Goal: Communication & Community: Answer question/provide support

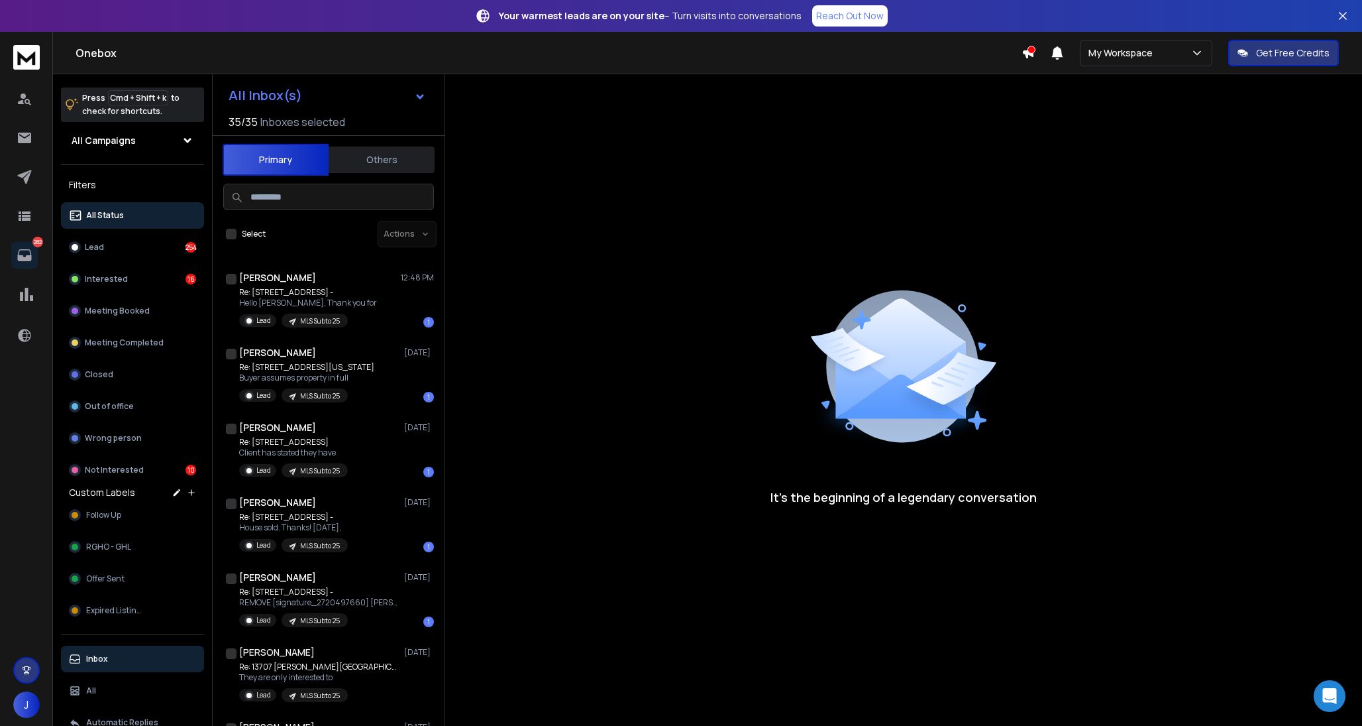
click at [1345, 18] on icon at bounding box center [1343, 16] width 8 height 8
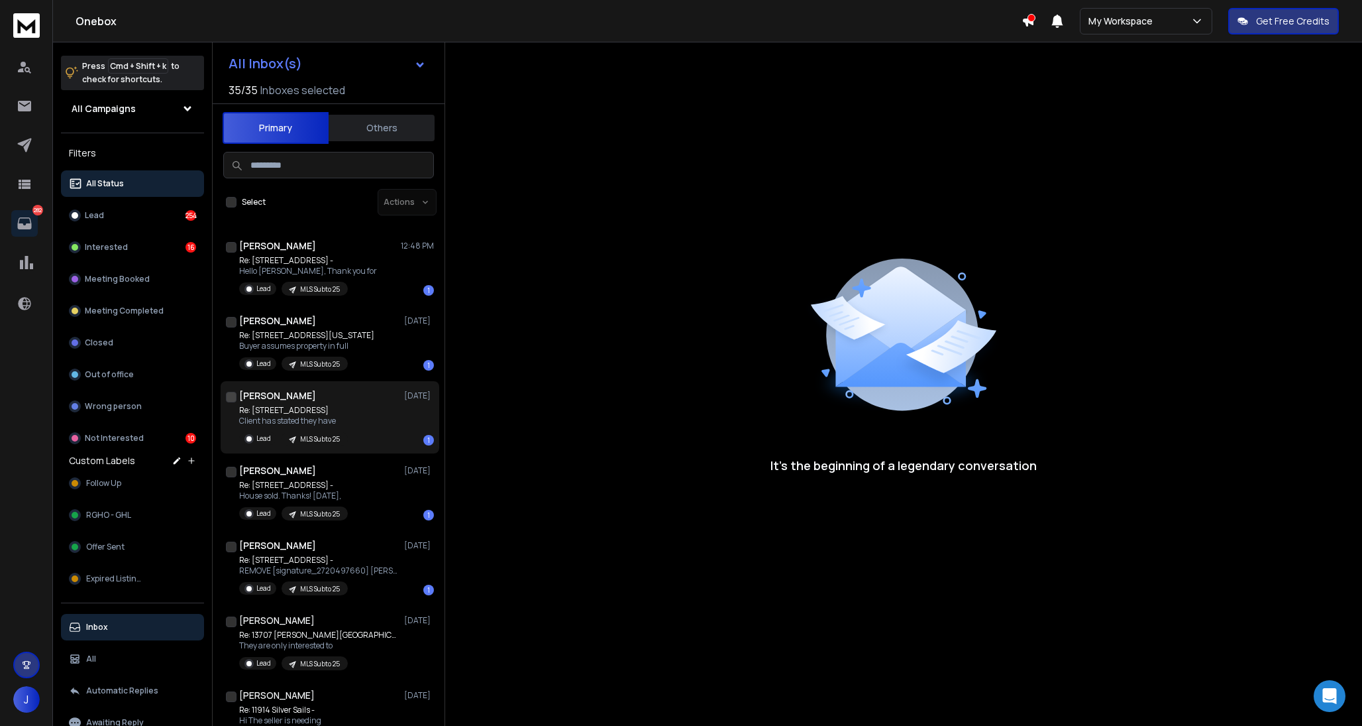
click at [368, 400] on div "Sarah Korsah 13 Sep" at bounding box center [336, 395] width 195 height 13
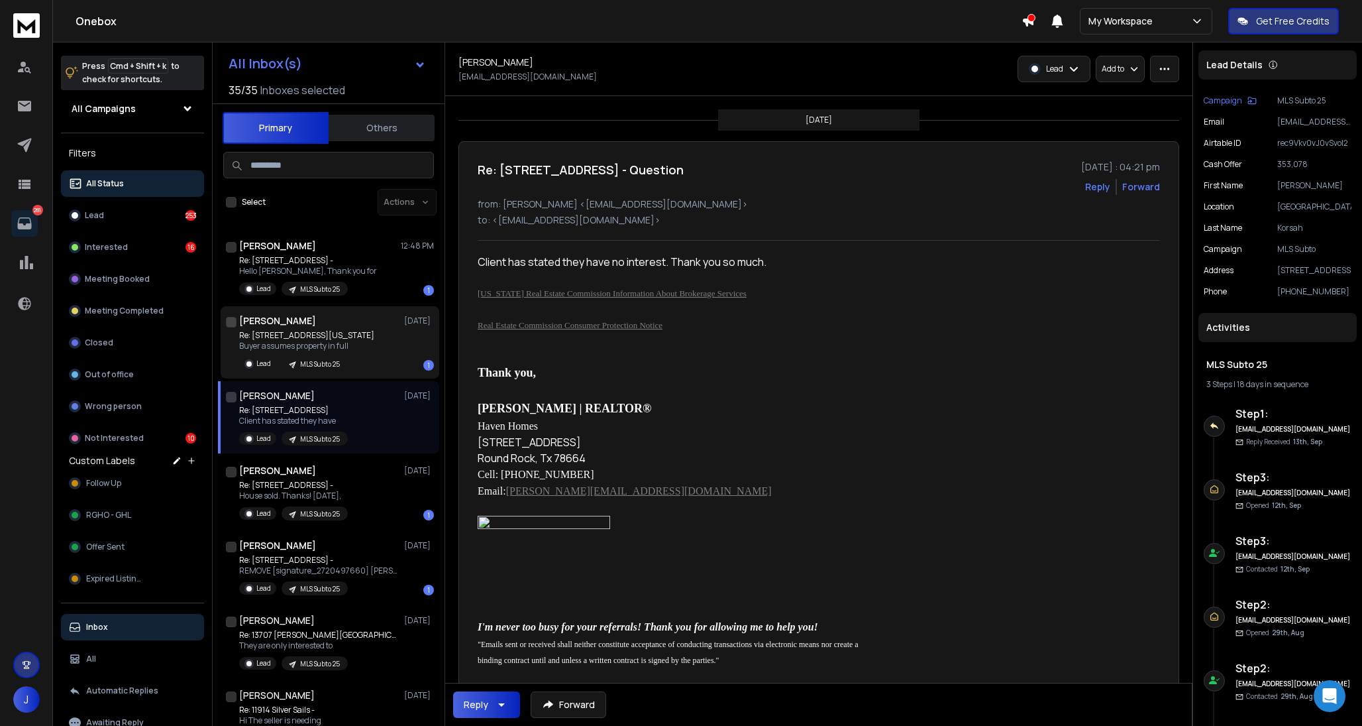
click at [358, 311] on div "Stacey Elaine Sharpe 13 Sep Re: 965 Nevada State Dr Buyer assumes property in f…" at bounding box center [330, 342] width 219 height 72
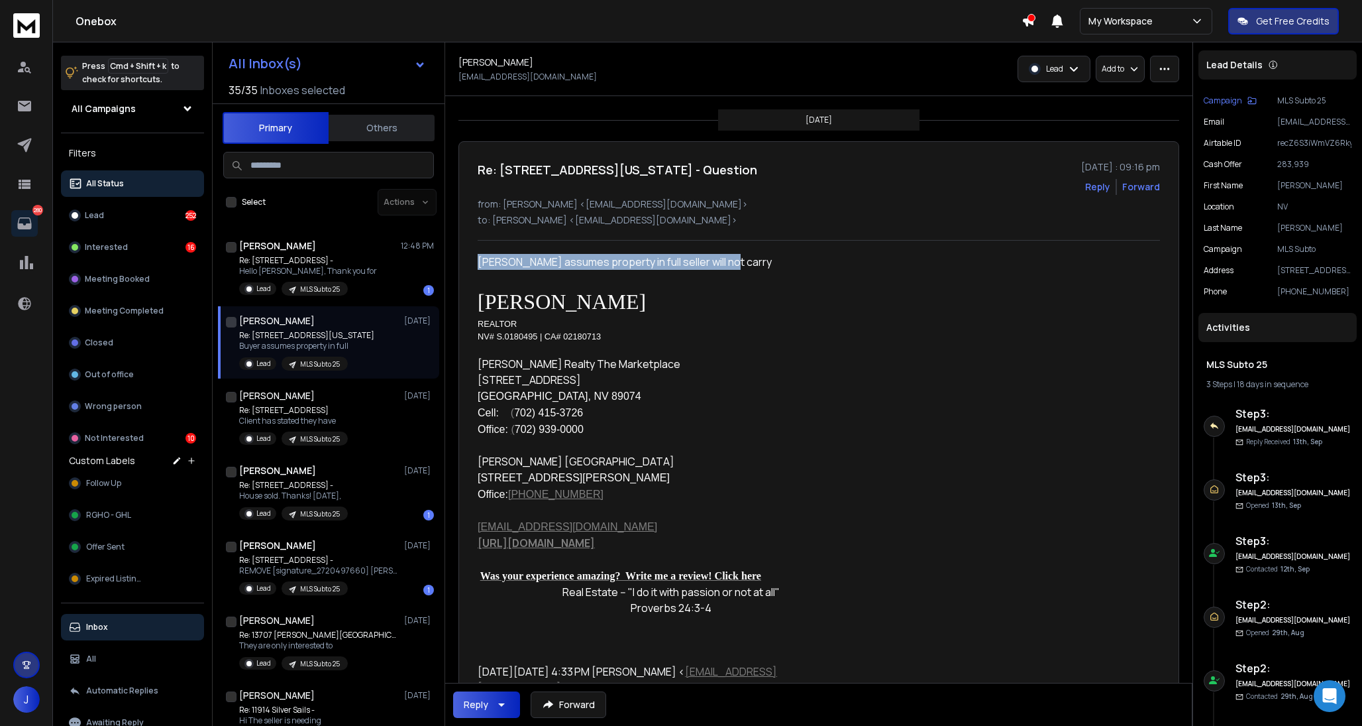
drag, startPoint x: 480, startPoint y: 264, endPoint x: 731, endPoint y: 262, distance: 250.5
click at [731, 262] on div "Buyer assumes property in full seller will not carry Stacey Elaine Sharpe REALT…" at bounding box center [671, 443] width 387 height 378
click at [610, 263] on div "Buyer assumes property in full seller will not carry Stacey Elaine Sharpe REALT…" at bounding box center [671, 443] width 387 height 378
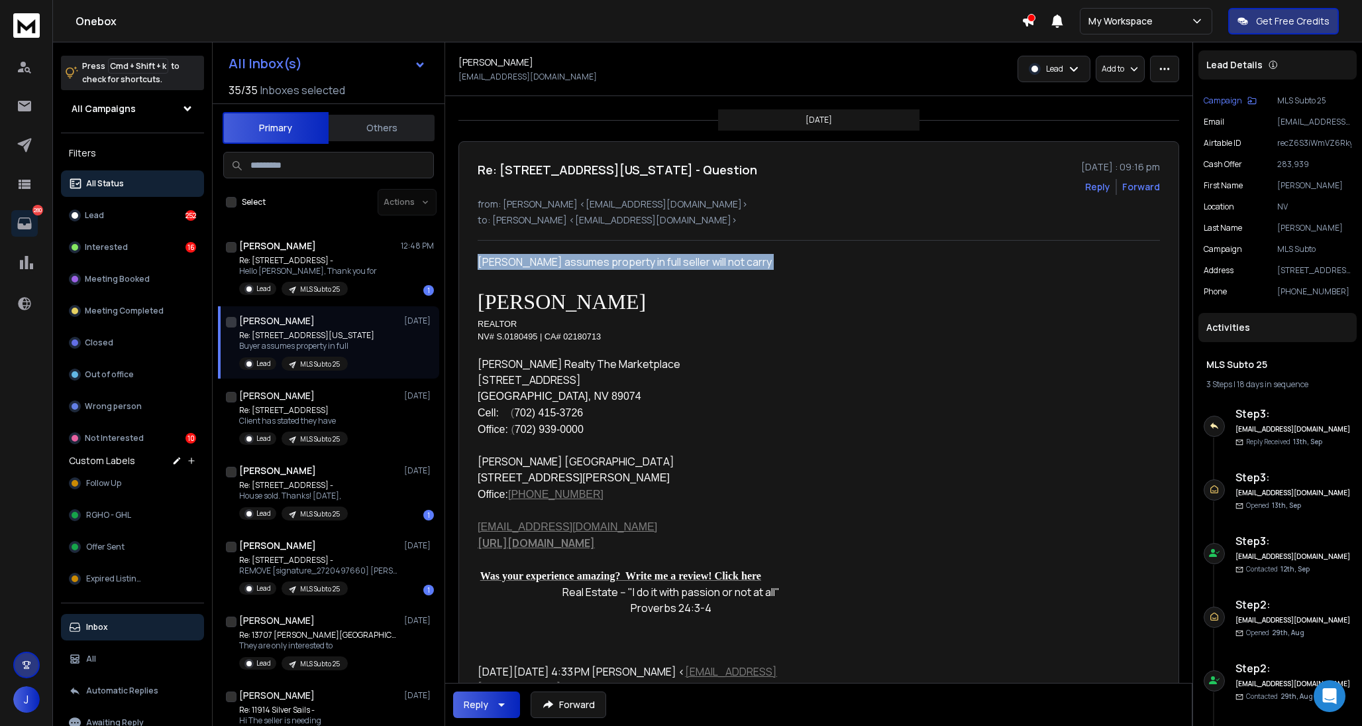
click at [610, 263] on div "Buyer assumes property in full seller will not carry Stacey Elaine Sharpe REALT…" at bounding box center [671, 443] width 387 height 378
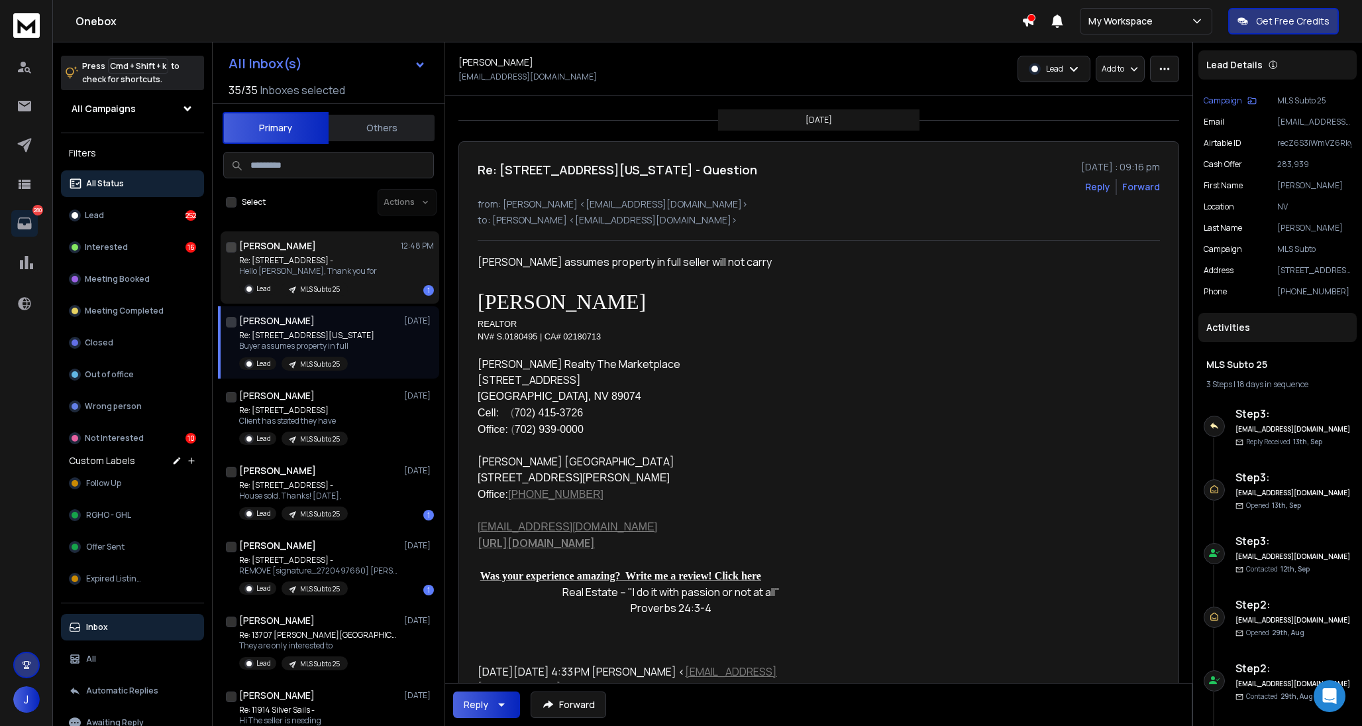
click at [349, 270] on p "Hello [PERSON_NAME], Thank you for" at bounding box center [308, 271] width 138 height 11
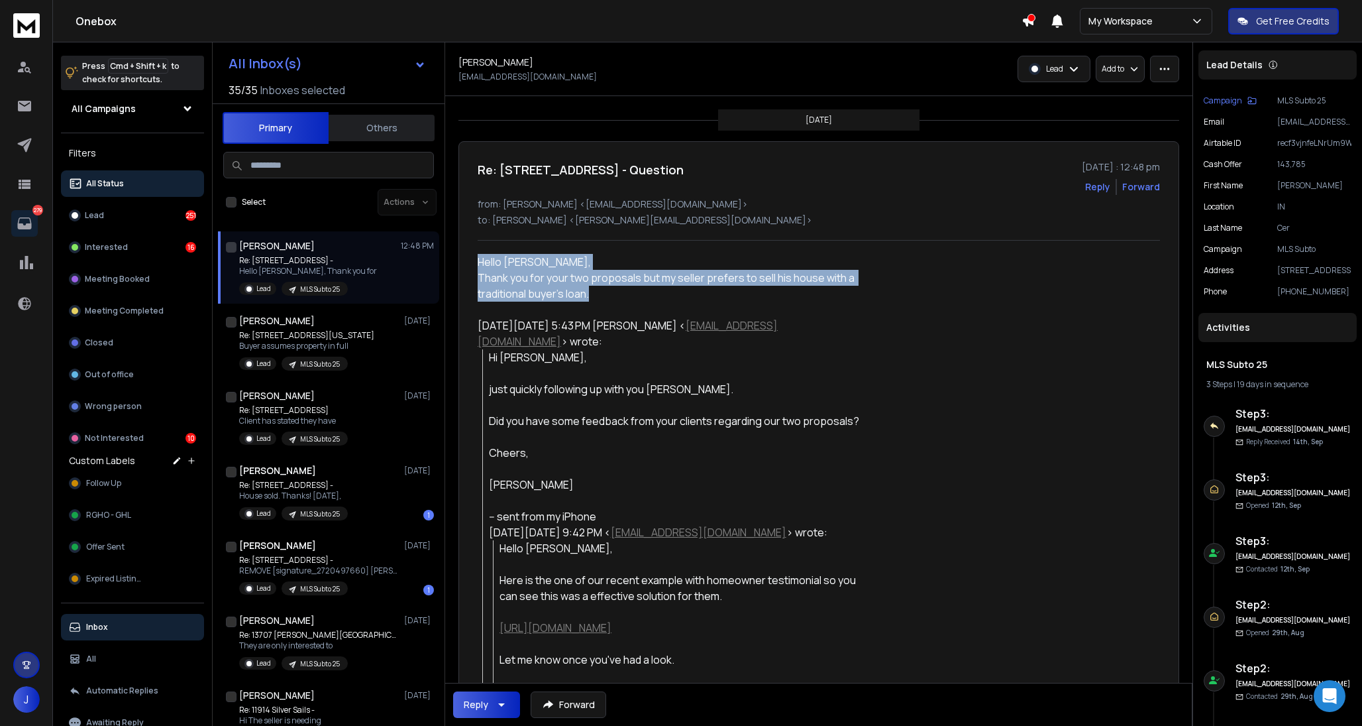
drag, startPoint x: 478, startPoint y: 266, endPoint x: 637, endPoint y: 294, distance: 161.5
click at [637, 294] on div "Hello Matt, Thank you for your two proposals but my seller prefers to sell his …" at bounding box center [671, 278] width 387 height 48
click at [637, 294] on div "Thank you for your two proposals but my seller prefers to sell his house with a…" at bounding box center [671, 286] width 387 height 32
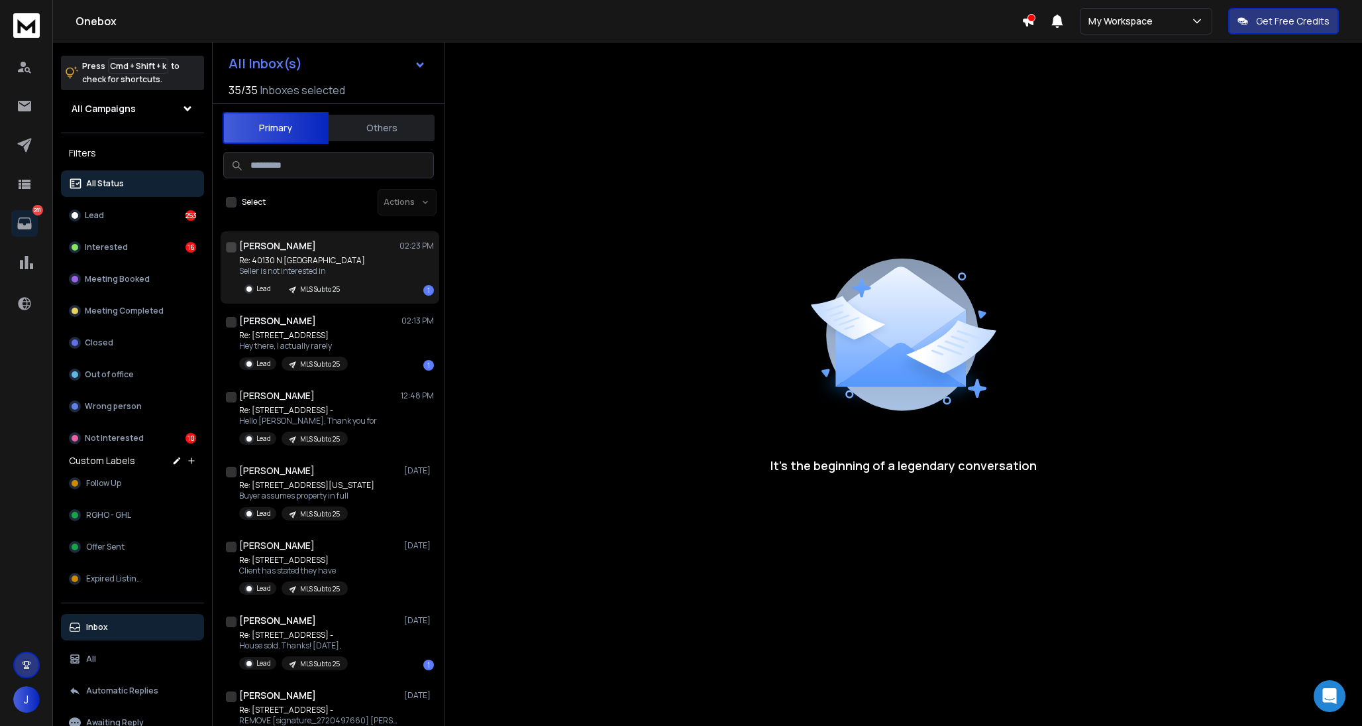
click at [388, 279] on div "Re: 40130 N Thunder Hills Seller is not interested in Lead MLS Subto 25 1" at bounding box center [336, 275] width 195 height 40
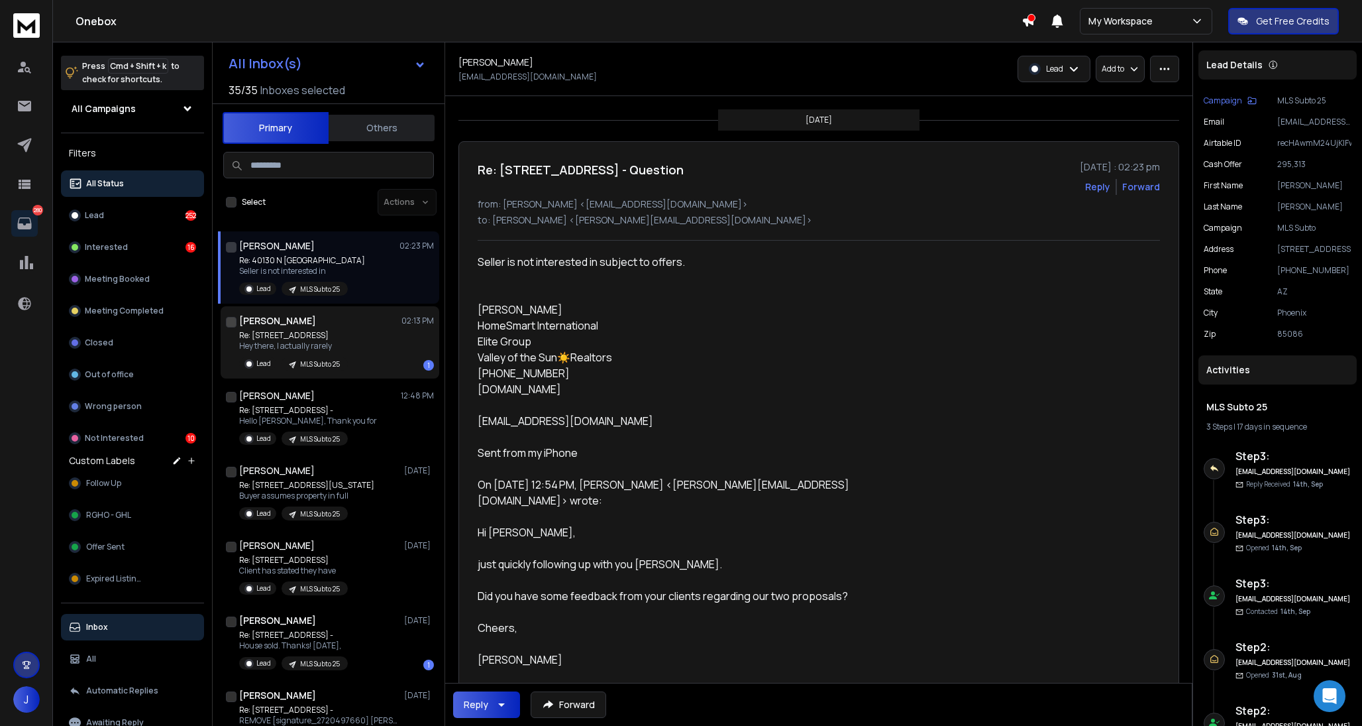
click at [375, 327] on div "Jody Sullins 02:13 PM" at bounding box center [336, 320] width 195 height 13
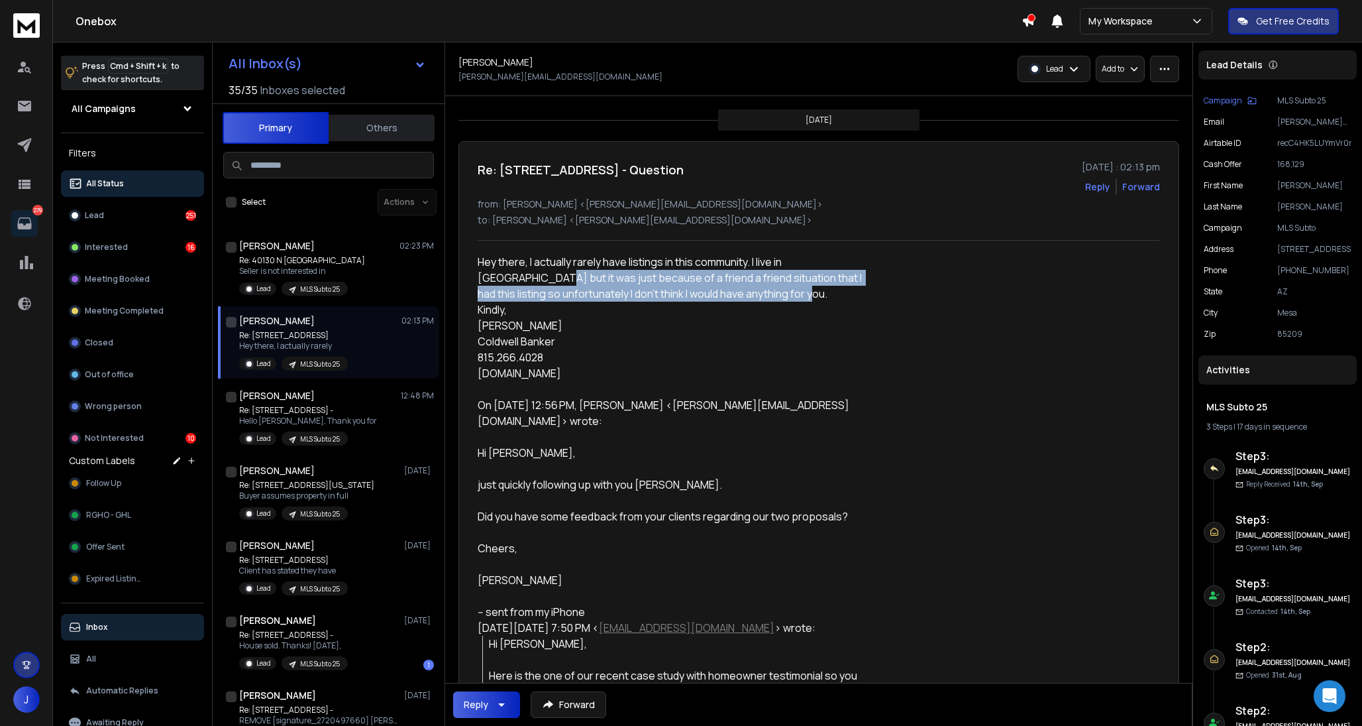
drag, startPoint x: 476, startPoint y: 276, endPoint x: 777, endPoint y: 293, distance: 302.0
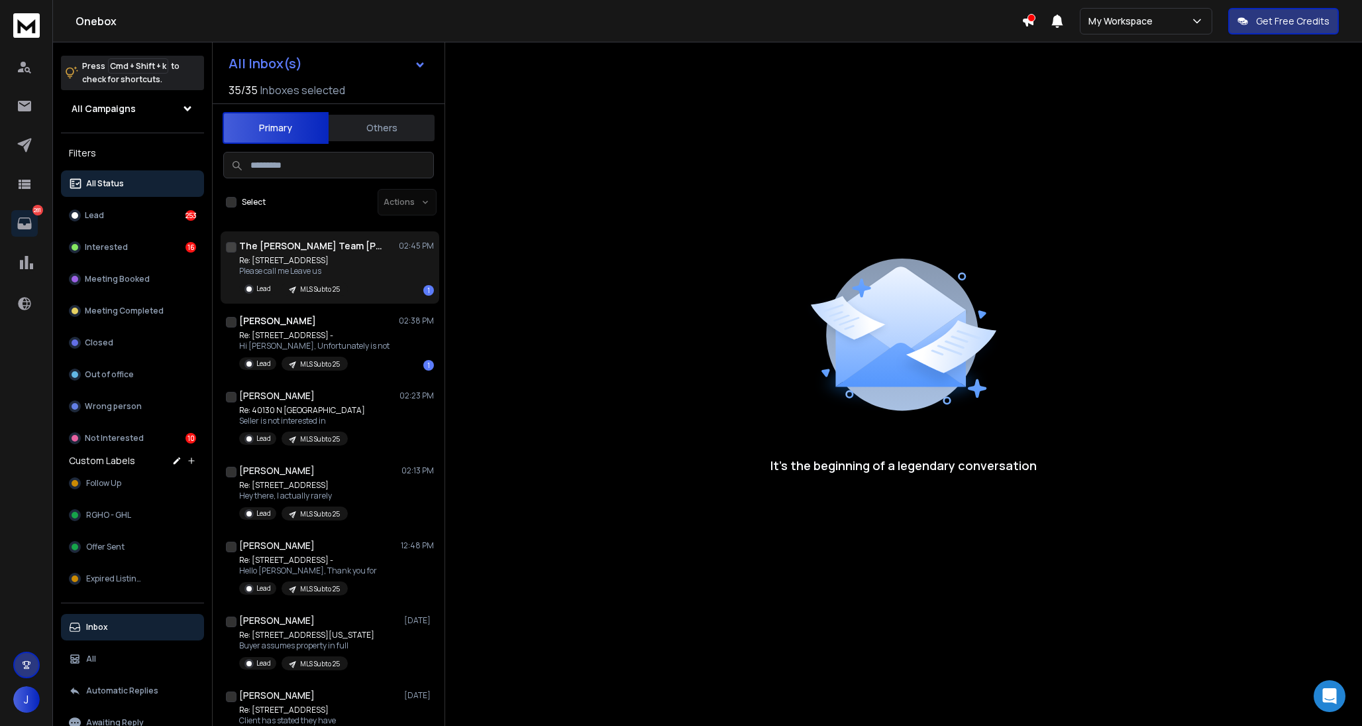
click at [399, 244] on p "02:45 PM" at bounding box center [416, 246] width 35 height 11
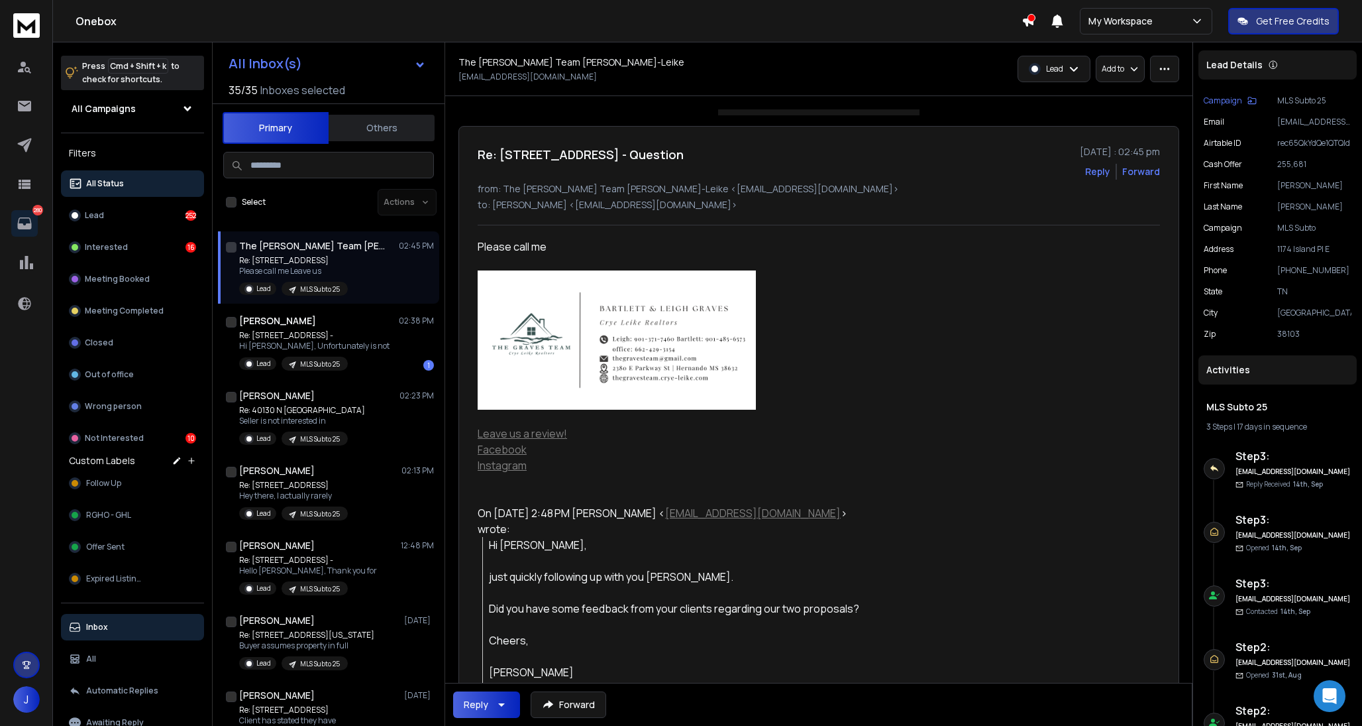
scroll to position [19, 0]
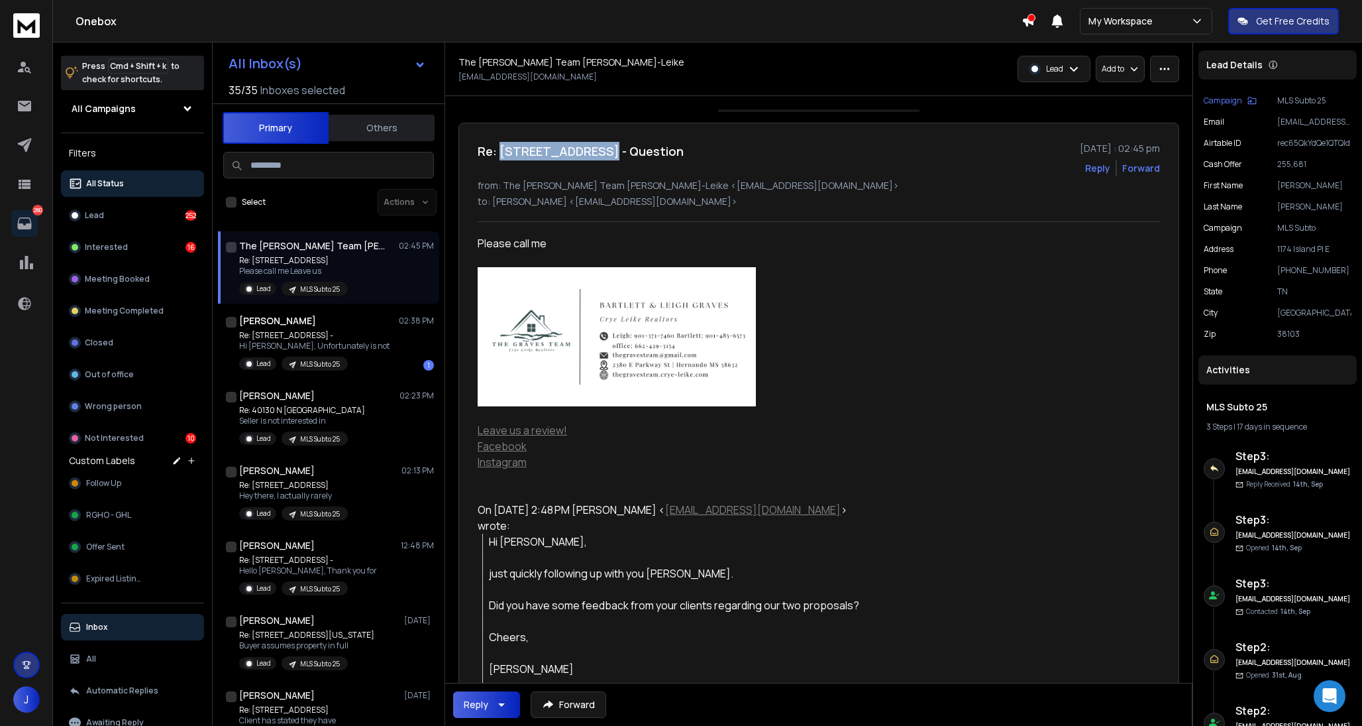
drag, startPoint x: 580, startPoint y: 153, endPoint x: 501, endPoint y: 151, distance: 78.9
click at [501, 151] on h1 "Re: [STREET_ADDRESS] - Question" at bounding box center [581, 151] width 206 height 19
click at [582, 696] on button "Forward" at bounding box center [569, 704] width 76 height 27
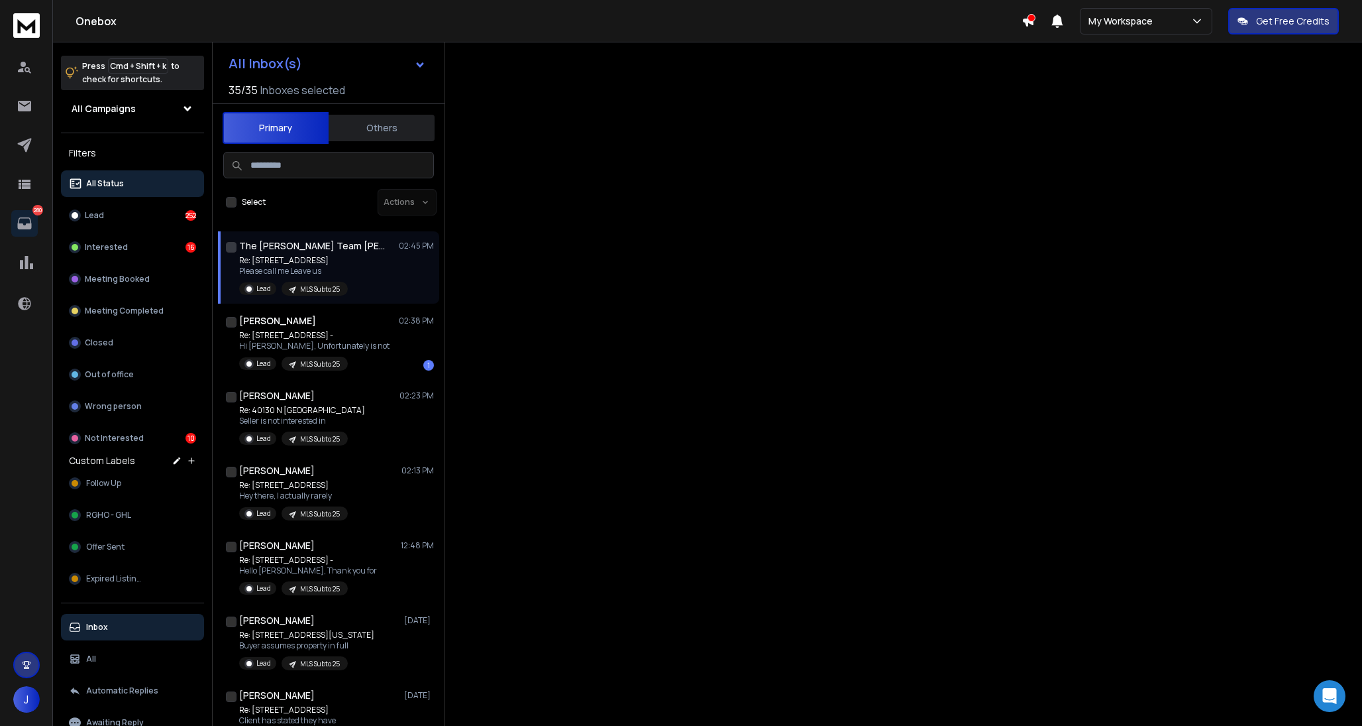
scroll to position [0, 0]
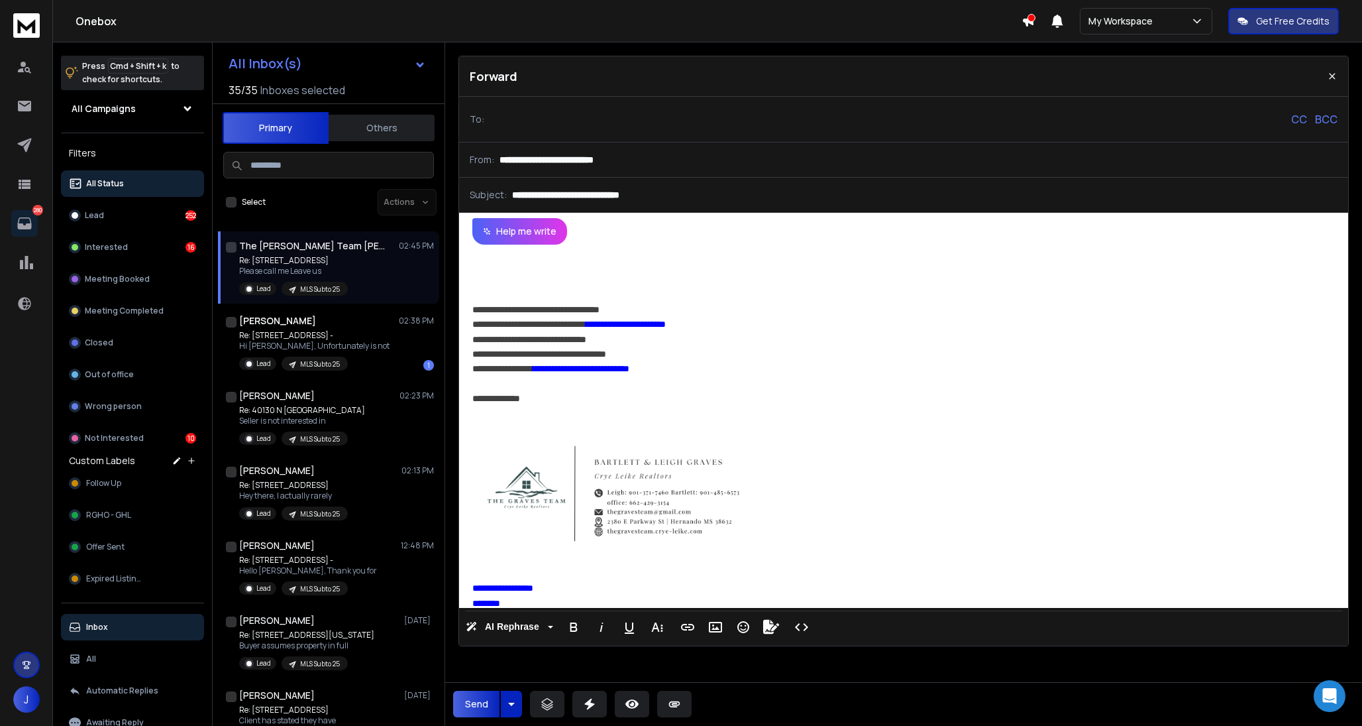
click at [852, 115] on div at bounding box center [888, 119] width 797 height 24
click at [837, 115] on div at bounding box center [888, 119] width 797 height 24
click at [814, 105] on div "To: CC BCC" at bounding box center [903, 119] width 889 height 45
click at [696, 120] on div at bounding box center [888, 119] width 797 height 24
click at [600, 115] on div at bounding box center [888, 119] width 797 height 24
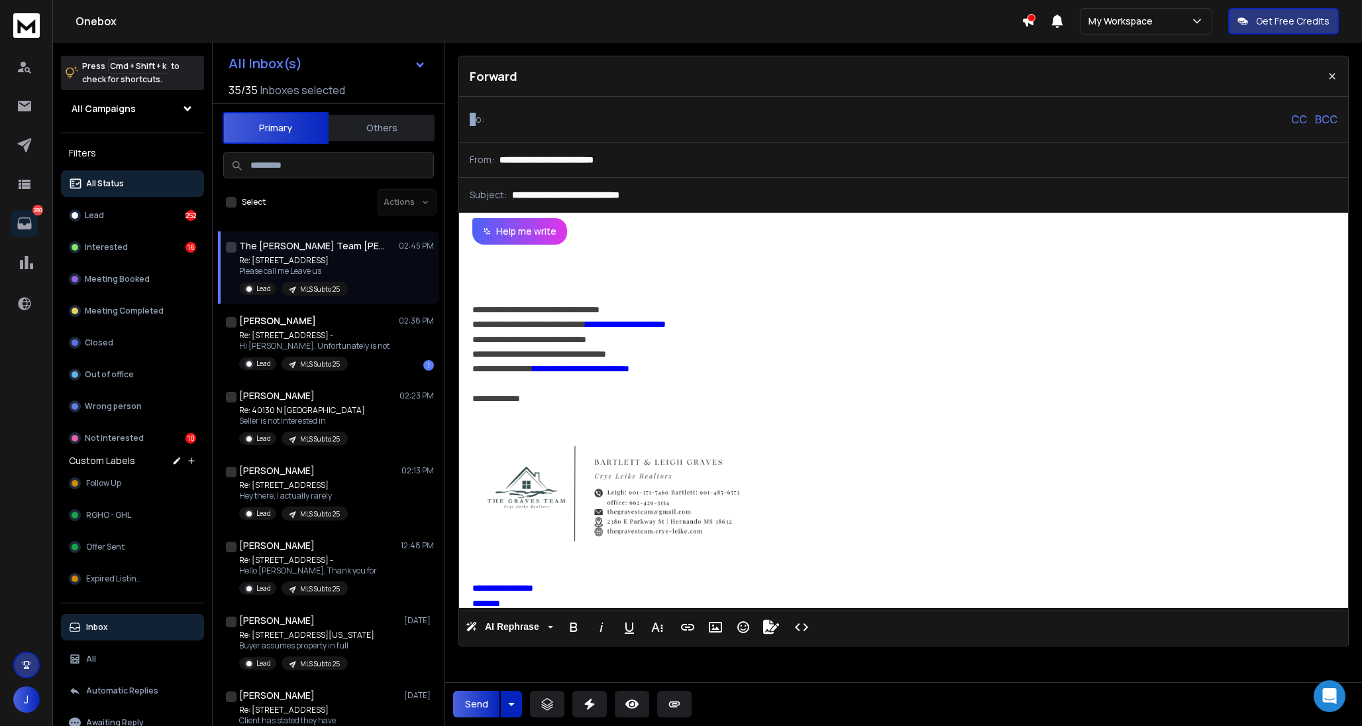
click at [471, 125] on p "To:" at bounding box center [477, 119] width 15 height 13
click at [487, 127] on div "To:" at bounding box center [878, 119] width 816 height 24
click at [496, 121] on input at bounding box center [536, 119] width 93 height 24
type input "**********"
click at [530, 268] on div at bounding box center [903, 265] width 863 height 15
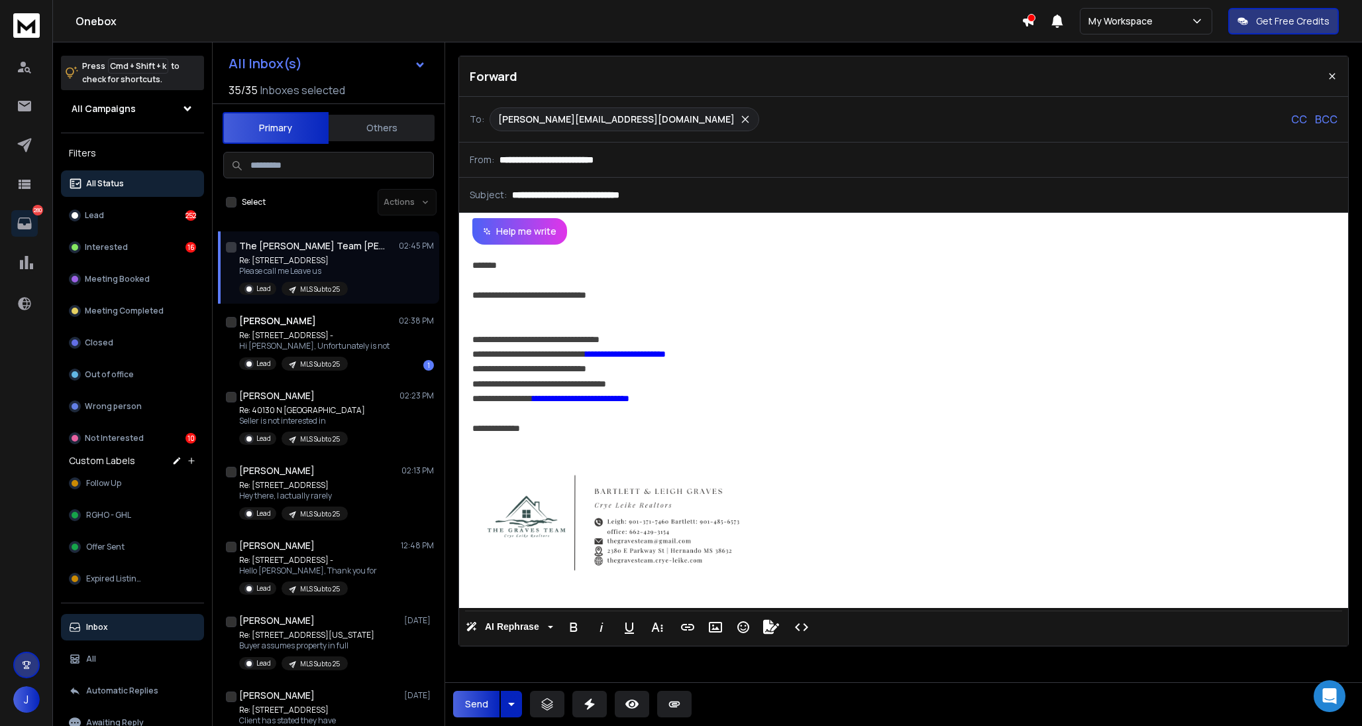
click at [546, 293] on div "**********" at bounding box center [896, 295] width 849 height 15
click at [622, 294] on div "**********" at bounding box center [896, 295] width 849 height 15
click at [718, 293] on div "**********" at bounding box center [896, 295] width 849 height 15
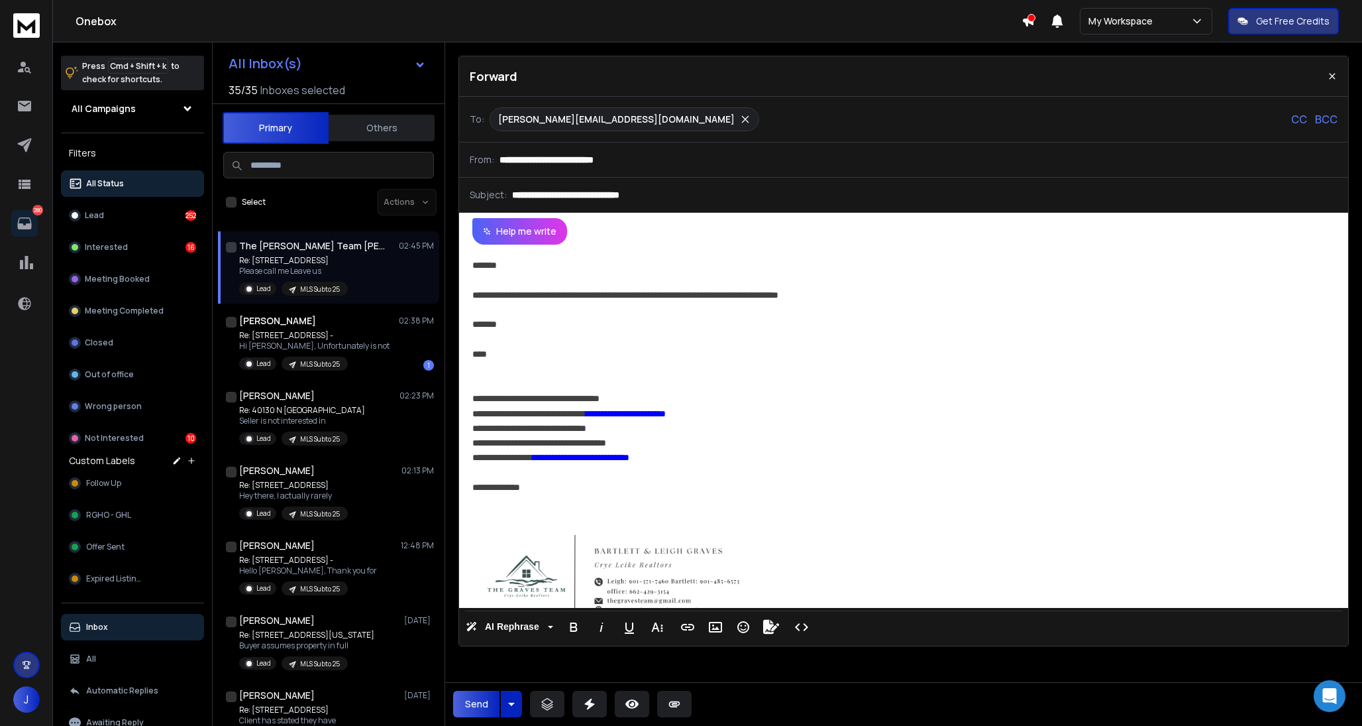
click at [470, 699] on button "Send" at bounding box center [476, 703] width 46 height 27
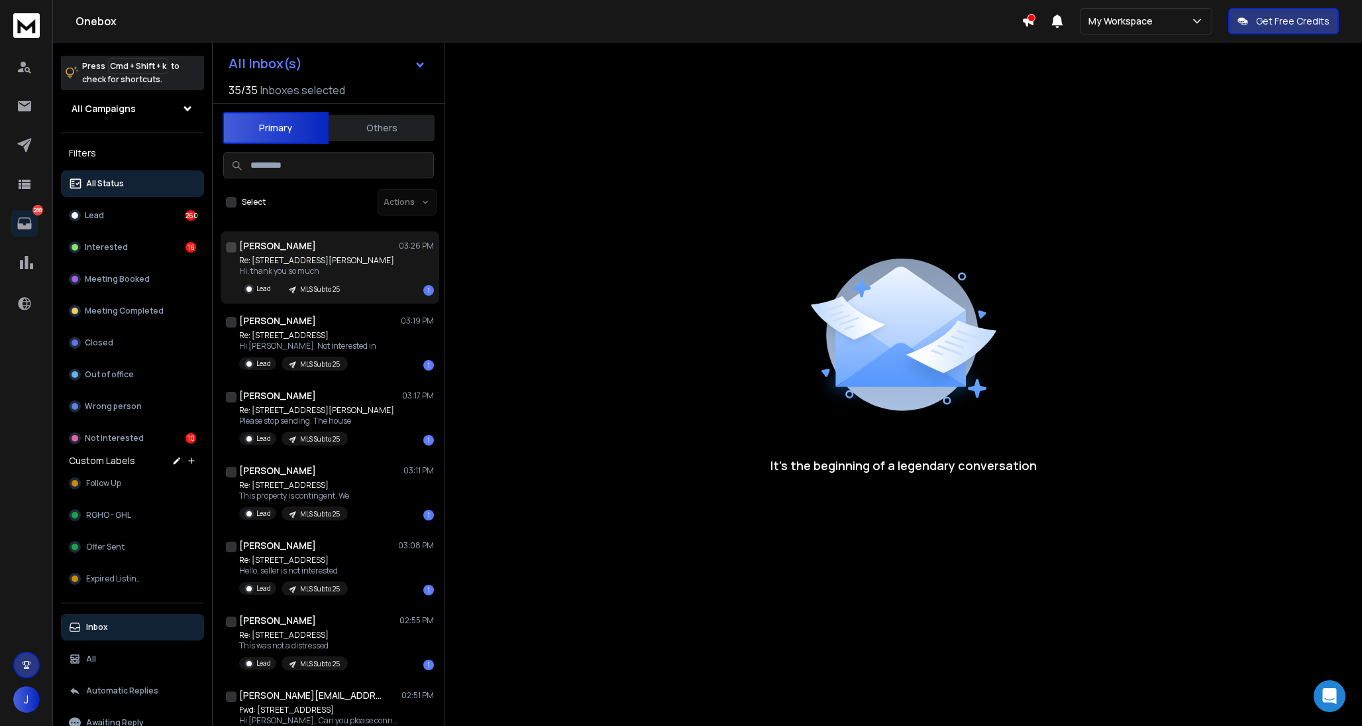
click at [317, 263] on p "Re: [STREET_ADDRESS][PERSON_NAME]" at bounding box center [316, 260] width 155 height 11
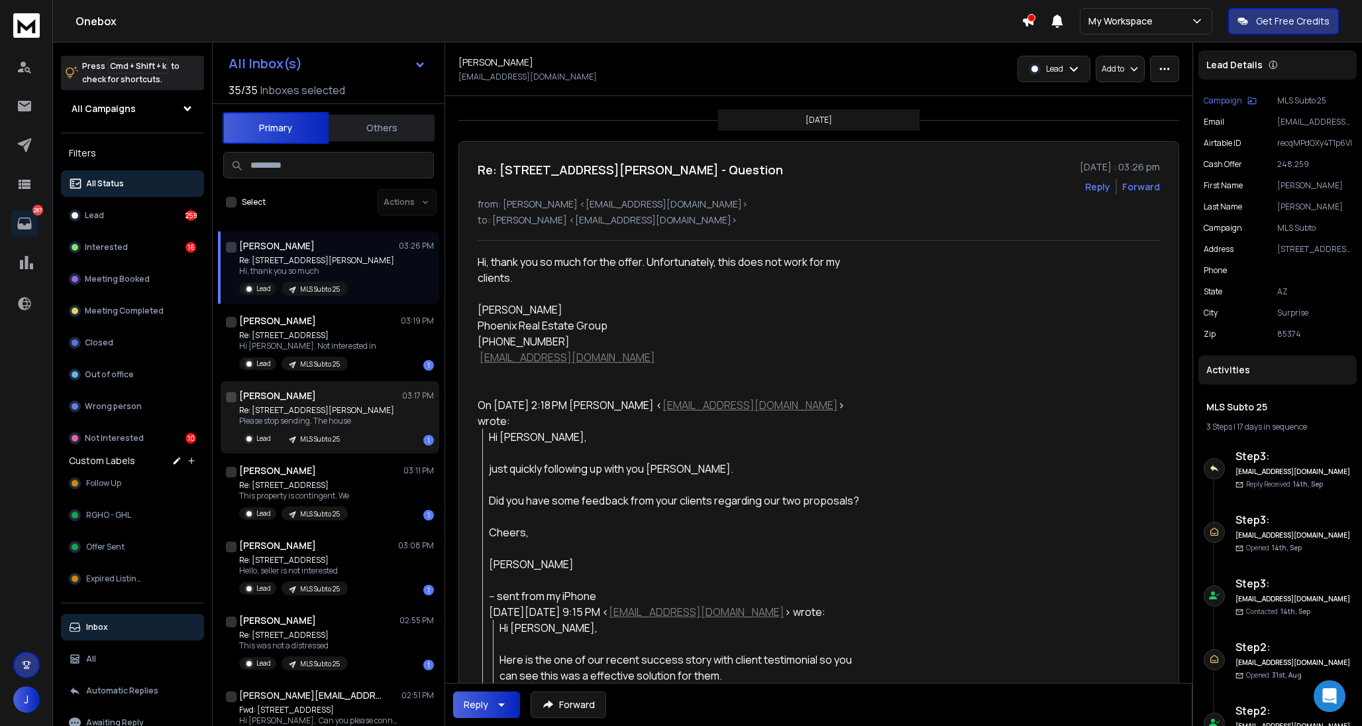
click at [372, 440] on div "Re: [STREET_ADDRESS][PERSON_NAME] Please stop sending. The house Lead MLS Subto…" at bounding box center [336, 425] width 195 height 40
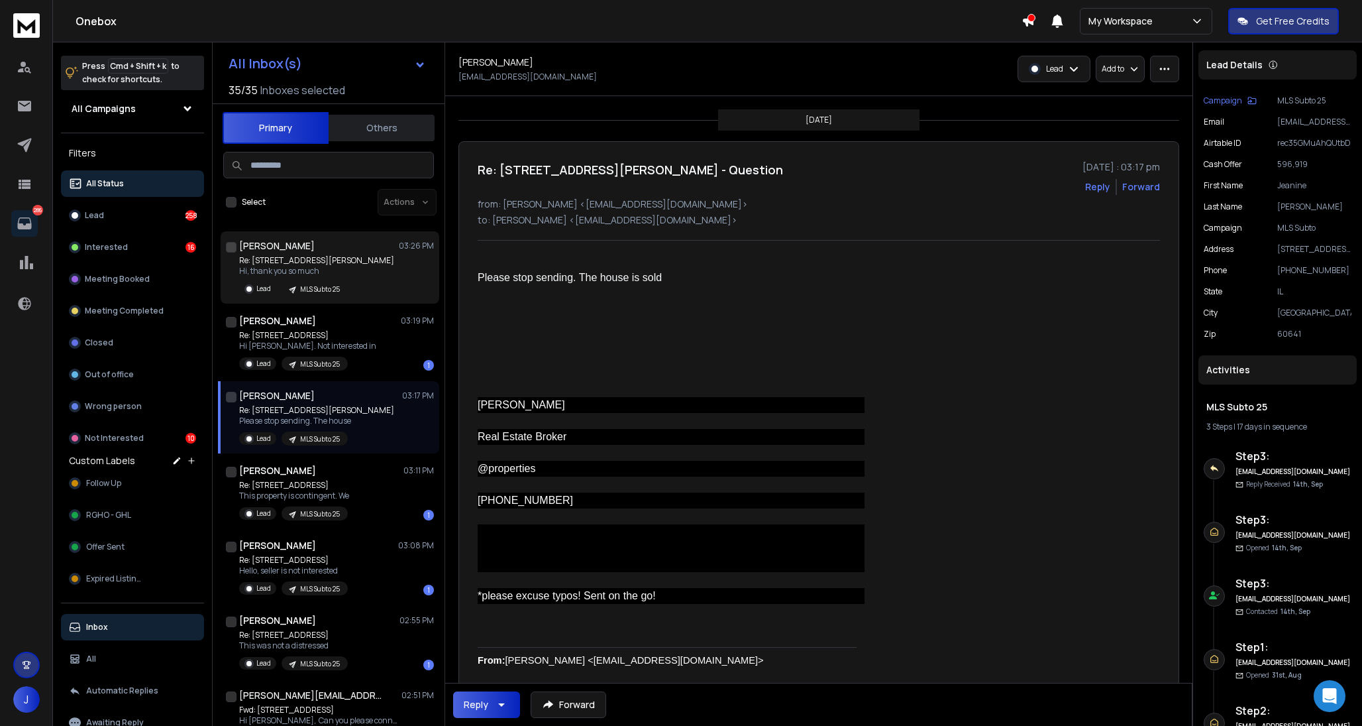
click at [341, 298] on div "Beatris Gutierrez 03:26 PM Re: 15231 W Melissa Ln Hi, thank you so much Lead ML…" at bounding box center [330, 267] width 219 height 72
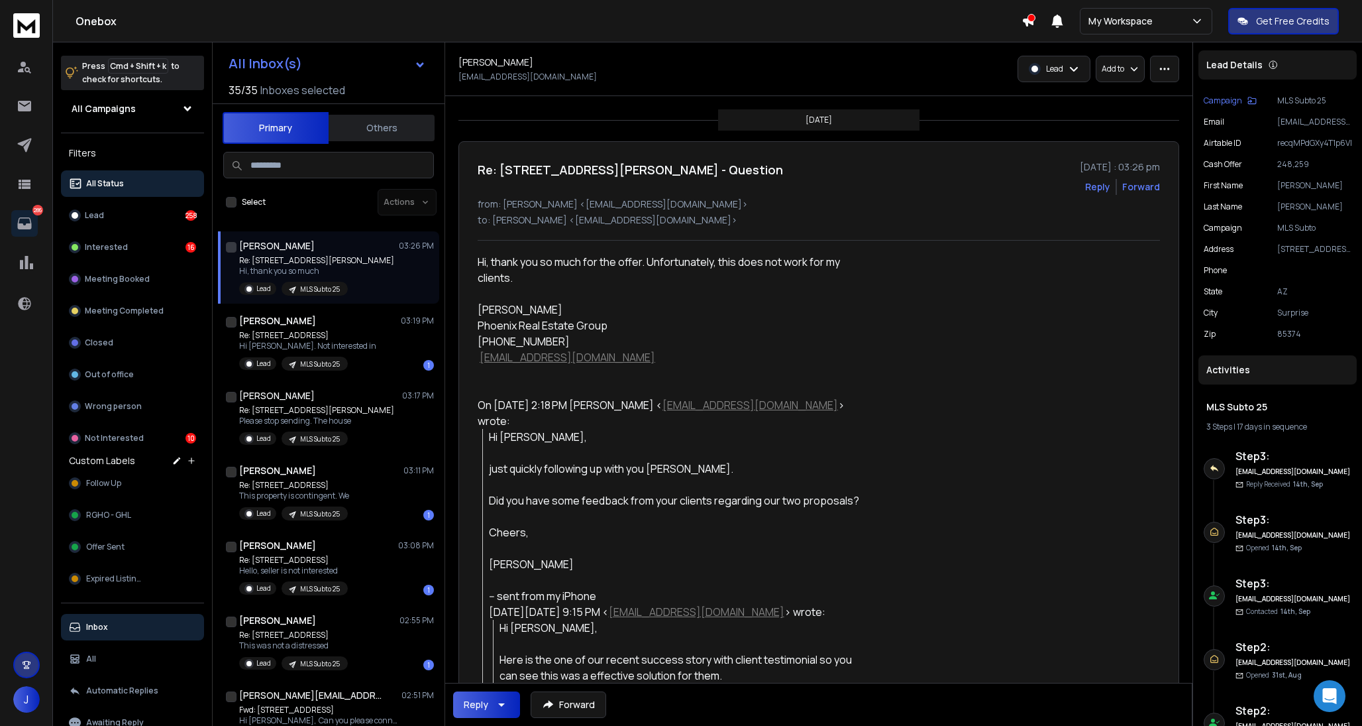
click at [565, 258] on div "Hi, thank you so much for the offer. Unfortunately, this does not work for my c…" at bounding box center [671, 309] width 387 height 111
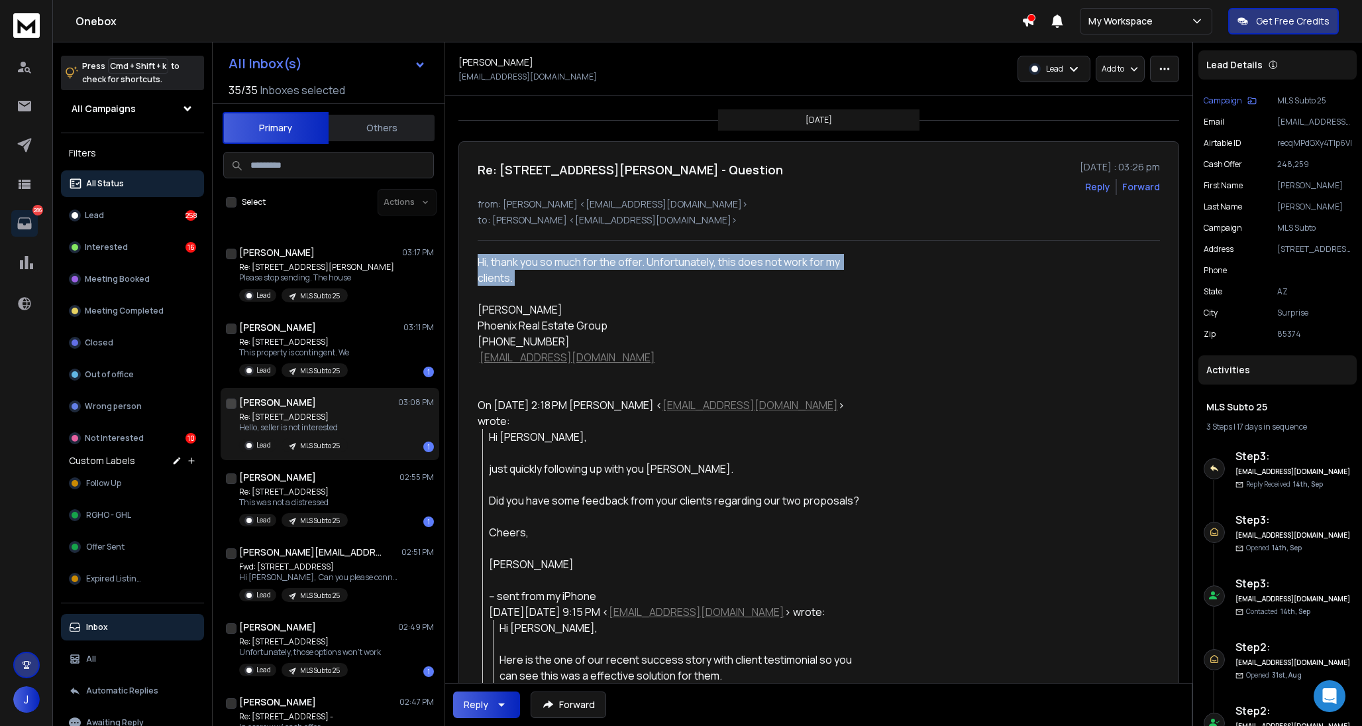
scroll to position [146, 0]
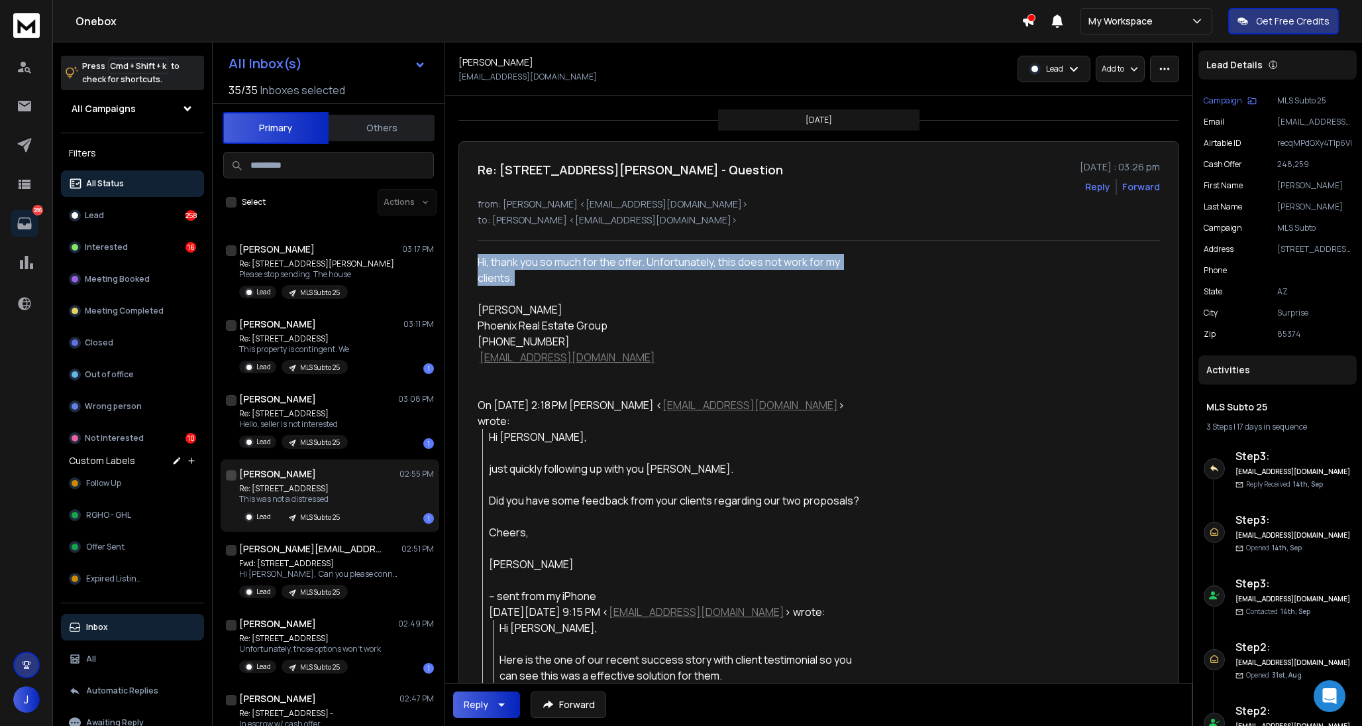
click at [321, 502] on p "This was not a distressed" at bounding box center [293, 499] width 109 height 11
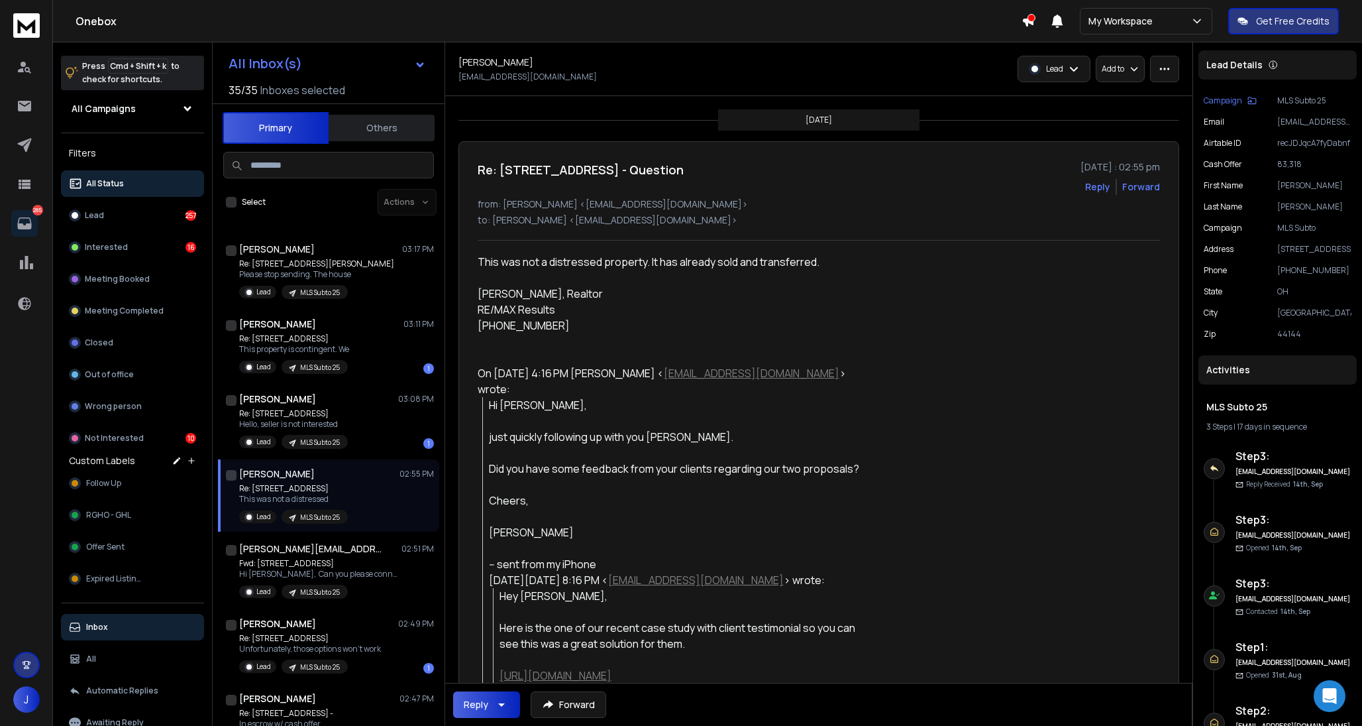
click at [770, 270] on div at bounding box center [671, 278] width 387 height 16
